Goal: Navigation & Orientation: Find specific page/section

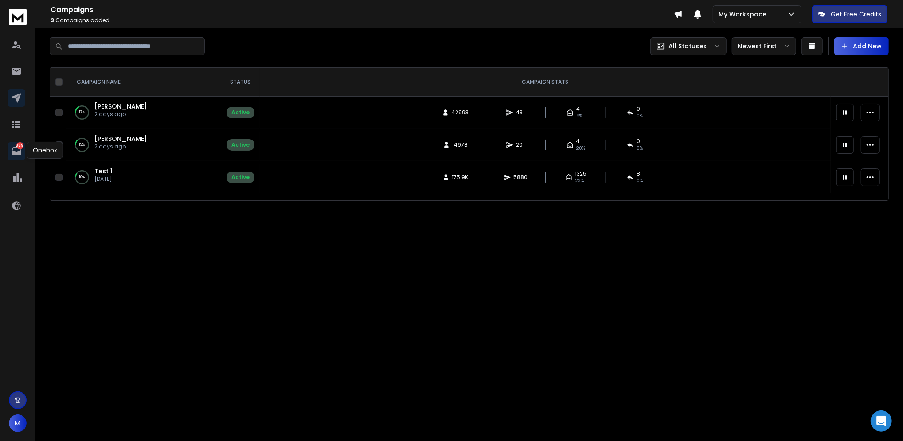
click at [16, 151] on icon at bounding box center [16, 151] width 11 height 11
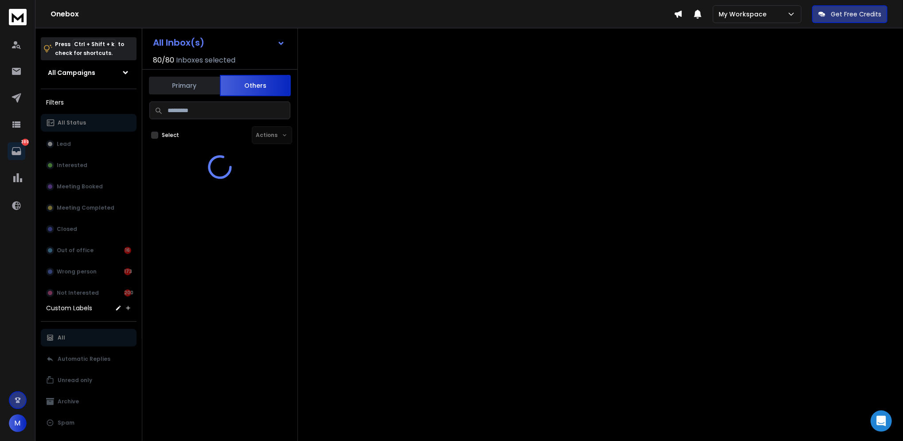
click at [241, 84] on button "Others" at bounding box center [255, 85] width 71 height 21
